Goal: Navigation & Orientation: Find specific page/section

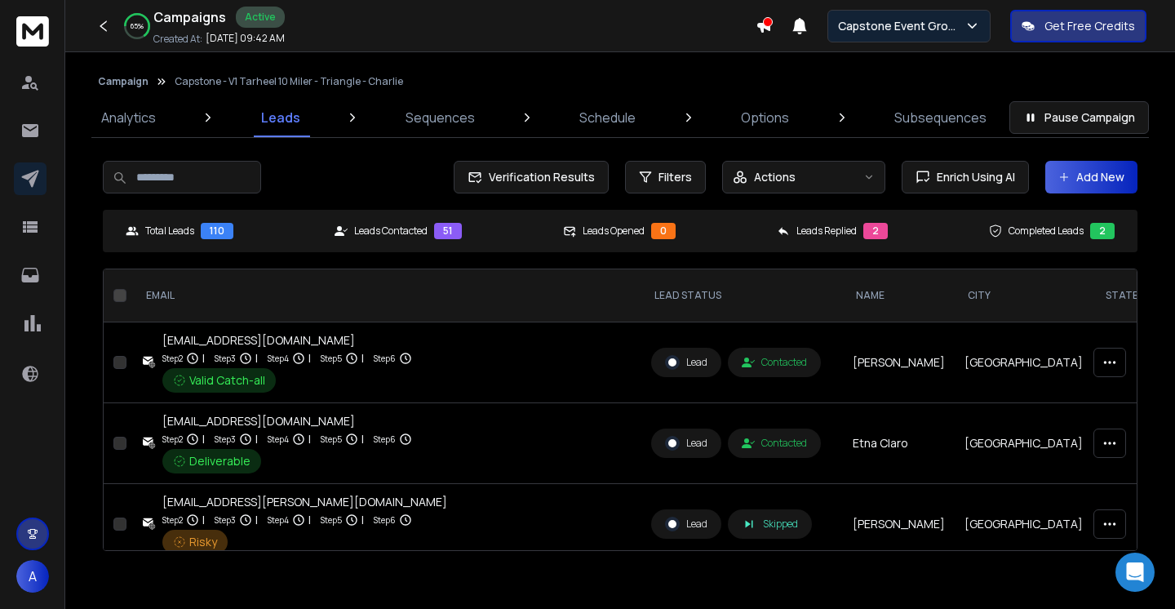
click at [891, 20] on p "Capstone Event Group" at bounding box center [901, 26] width 127 height 16
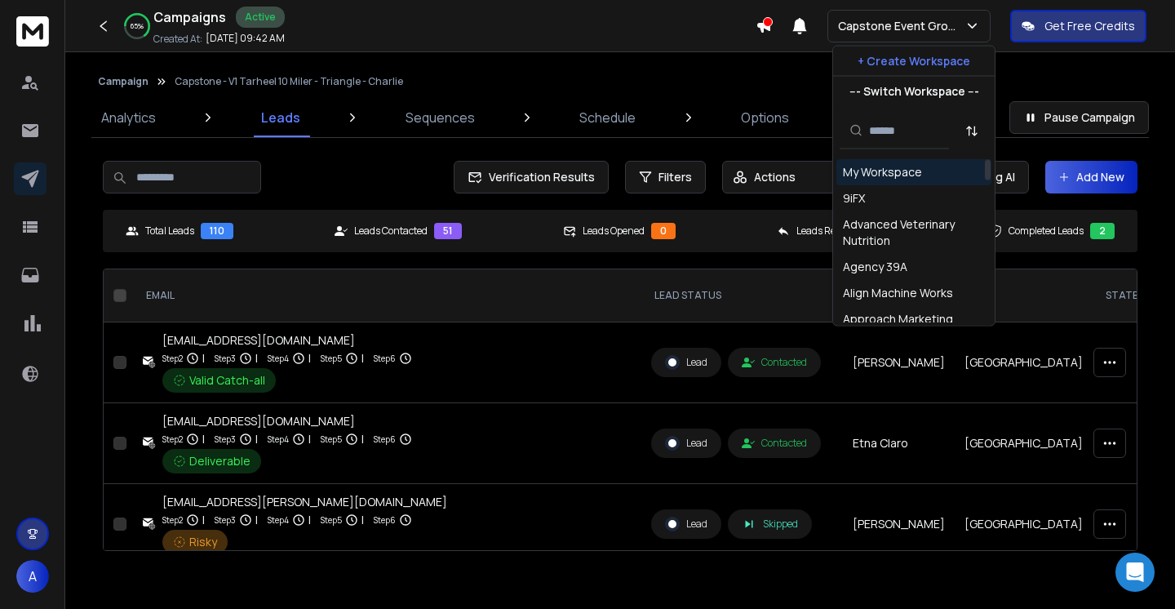
click at [862, 167] on div "My Workspace" at bounding box center [882, 172] width 79 height 16
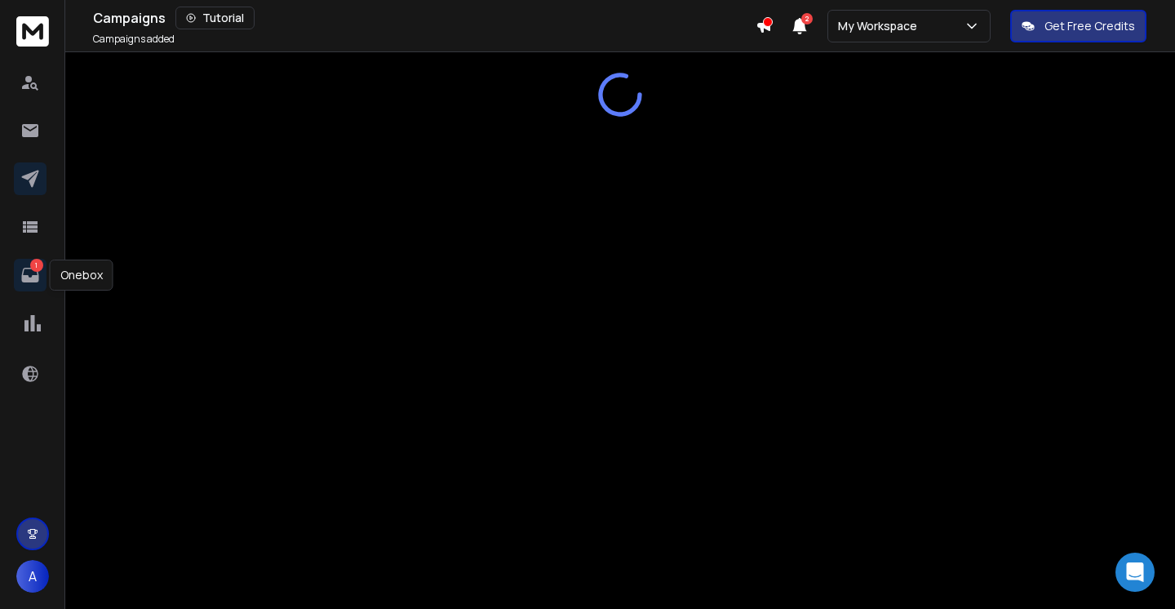
click at [34, 275] on icon at bounding box center [29, 275] width 17 height 15
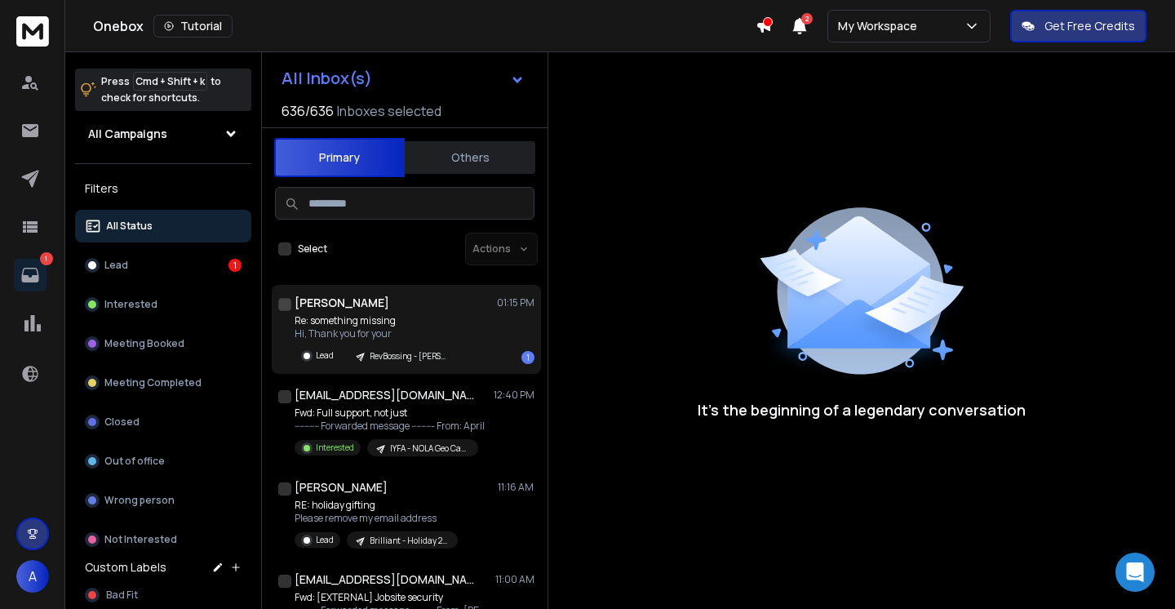
click at [386, 319] on p "Re: something missing" at bounding box center [376, 320] width 163 height 13
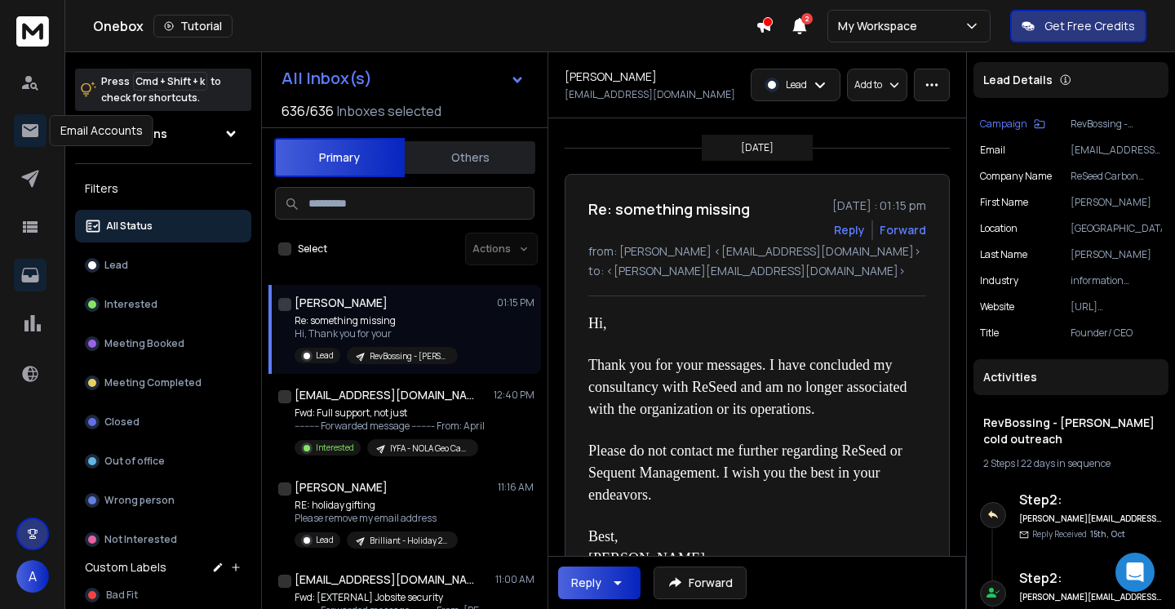
click at [27, 127] on icon at bounding box center [30, 130] width 16 height 13
